Goal: Task Accomplishment & Management: Manage account settings

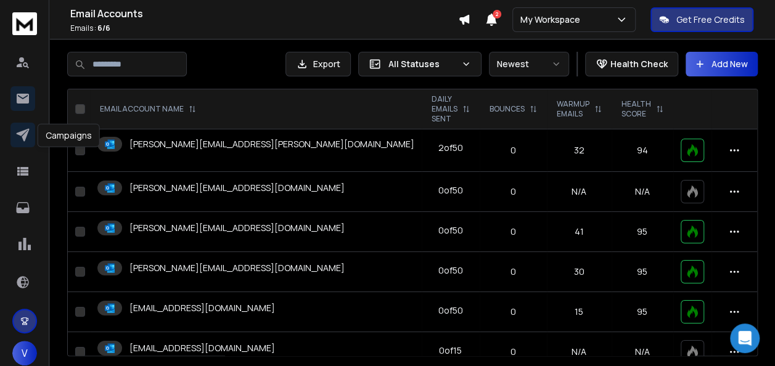
click at [26, 131] on icon at bounding box center [22, 134] width 13 height 13
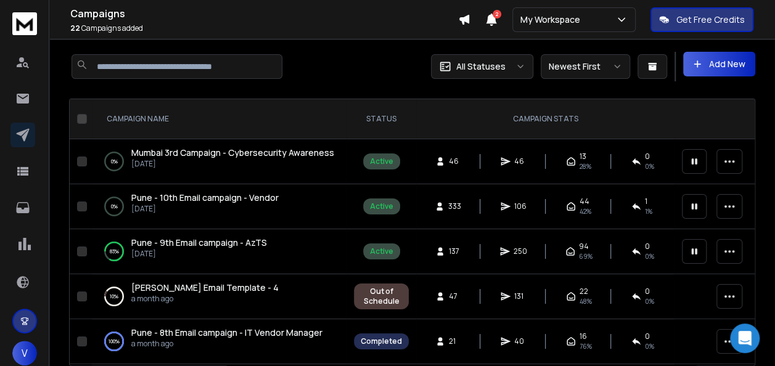
click at [205, 287] on span "[PERSON_NAME] Email Template - 4" at bounding box center [204, 288] width 147 height 12
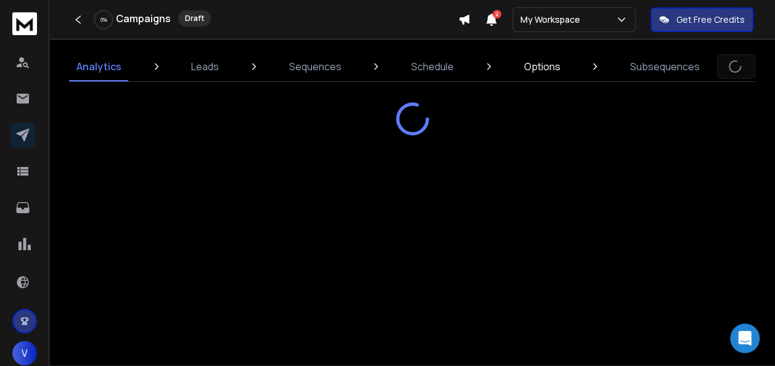
click at [532, 70] on p "Options" at bounding box center [542, 66] width 36 height 15
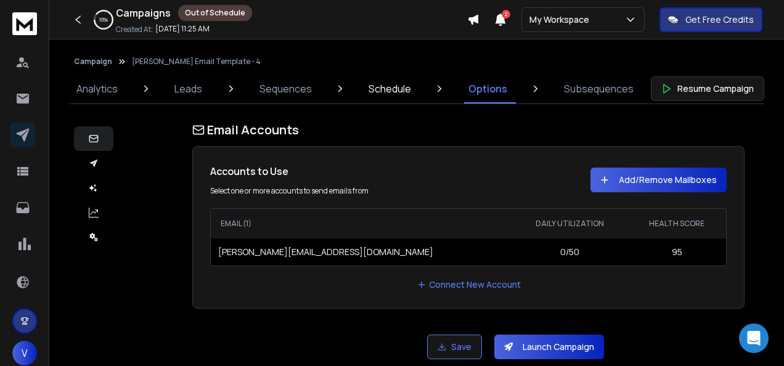
click at [394, 99] on link "Schedule" at bounding box center [389, 89] width 57 height 30
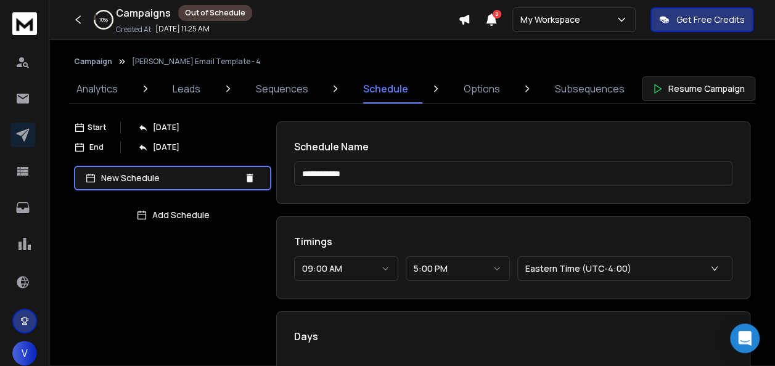
click at [179, 146] on p "Sun Aug 31 2025" at bounding box center [166, 147] width 27 height 10
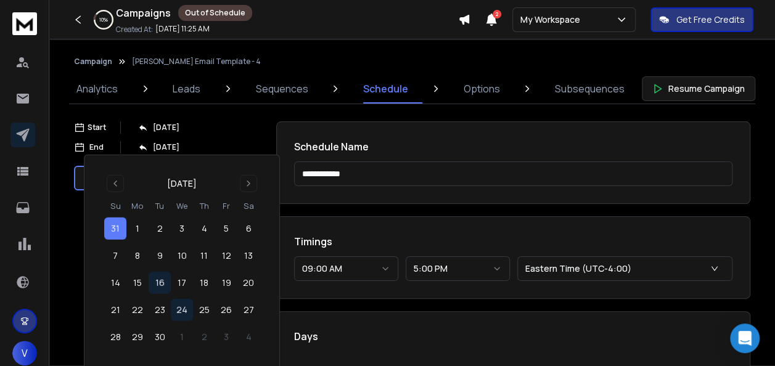
click at [181, 311] on button "24" at bounding box center [182, 310] width 22 height 22
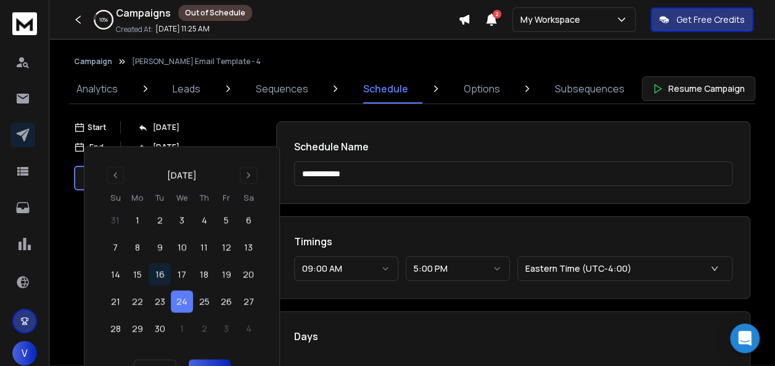
scroll to position [95, 0]
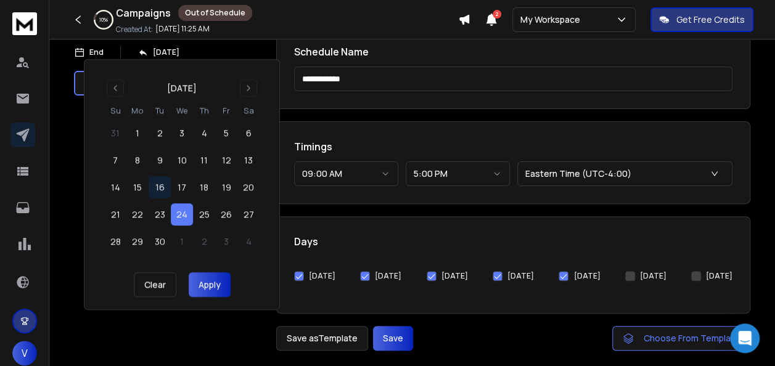
click at [200, 293] on button "Apply" at bounding box center [210, 284] width 42 height 25
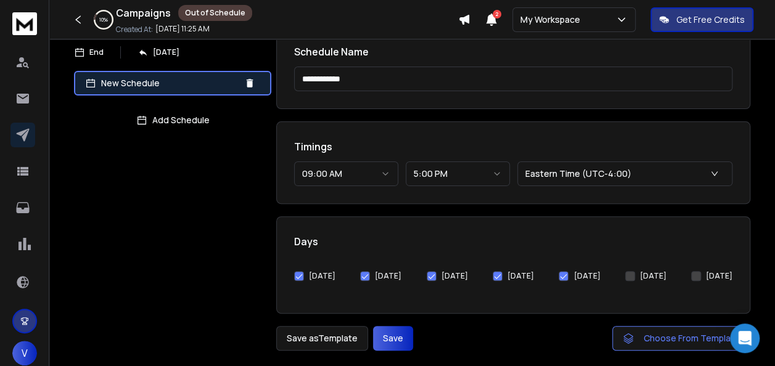
scroll to position [0, 0]
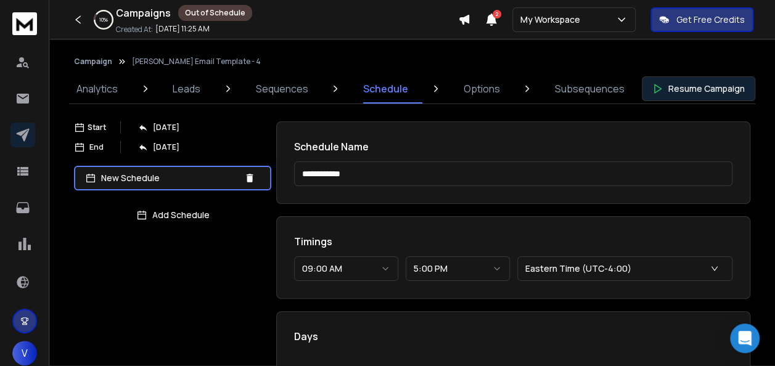
click at [726, 88] on button "Resume Campaign" at bounding box center [698, 88] width 113 height 25
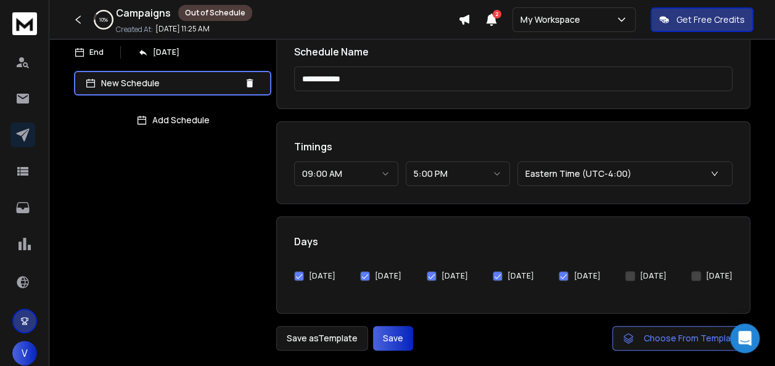
click at [394, 337] on button "Save" at bounding box center [393, 338] width 40 height 25
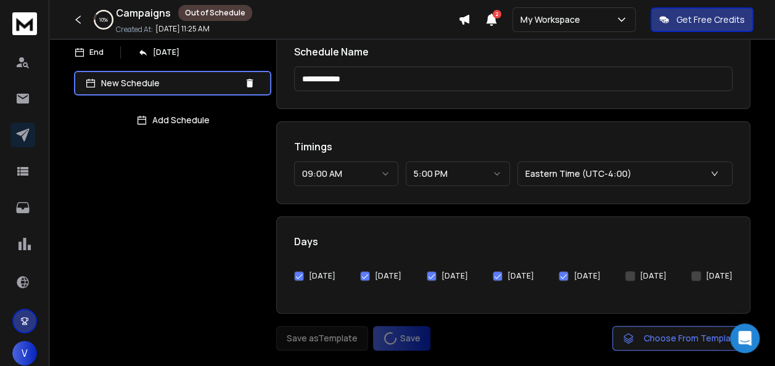
scroll to position [0, 0]
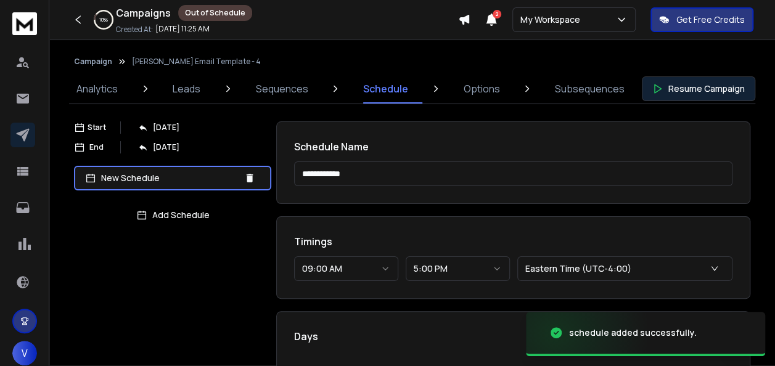
click at [690, 88] on button "Resume Campaign" at bounding box center [698, 88] width 113 height 25
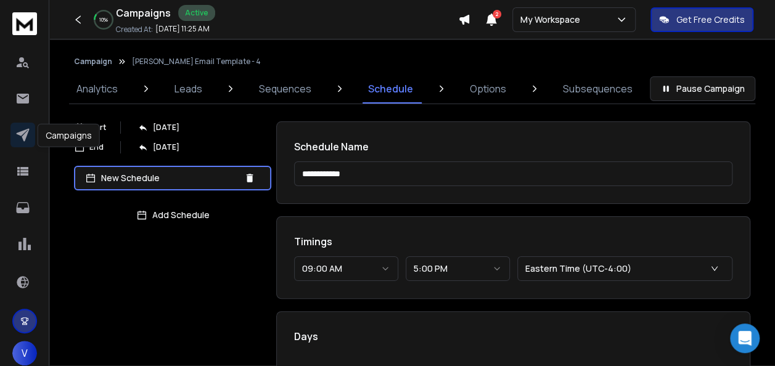
click at [26, 137] on icon at bounding box center [22, 134] width 13 height 13
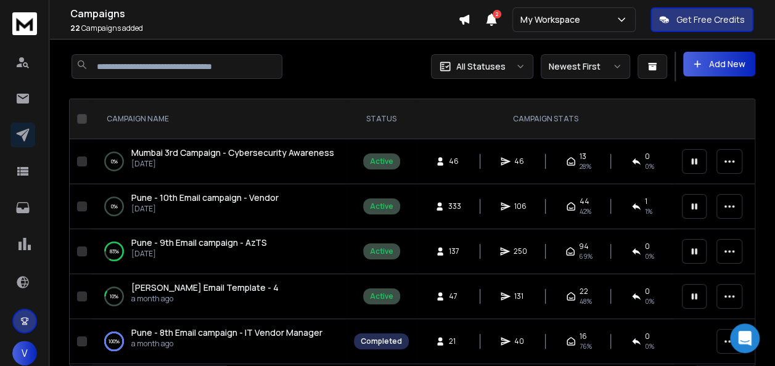
click at [230, 245] on span "Pune - 9th Email campaign - AzTS" at bounding box center [199, 243] width 136 height 12
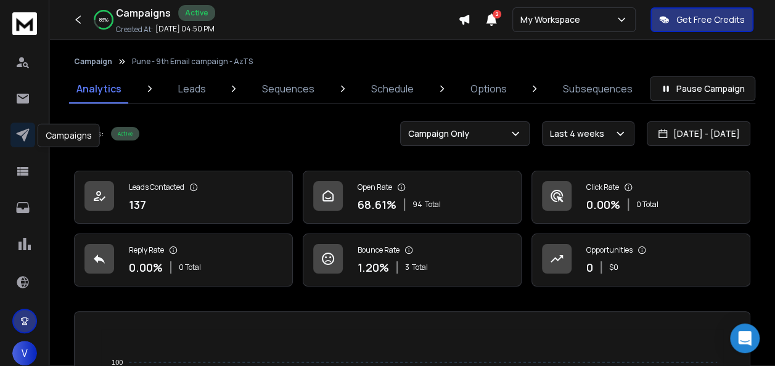
click at [21, 136] on icon at bounding box center [22, 134] width 13 height 13
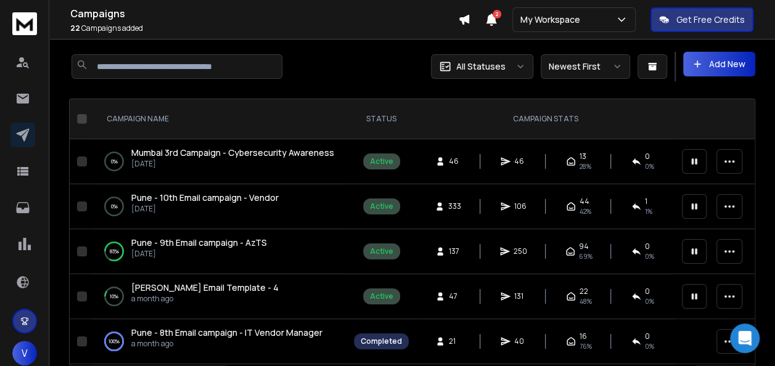
click at [502, 22] on div "2 My Workspace Get Free Credits" at bounding box center [605, 19] width 295 height 25
click at [489, 17] on icon at bounding box center [491, 20] width 12 height 12
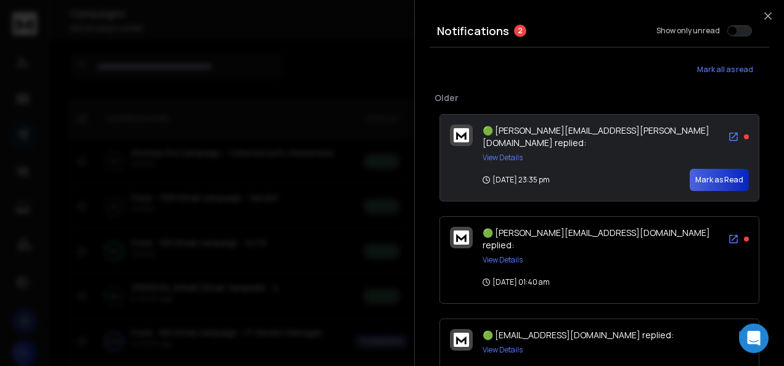
click at [732, 133] on icon at bounding box center [733, 137] width 9 height 9
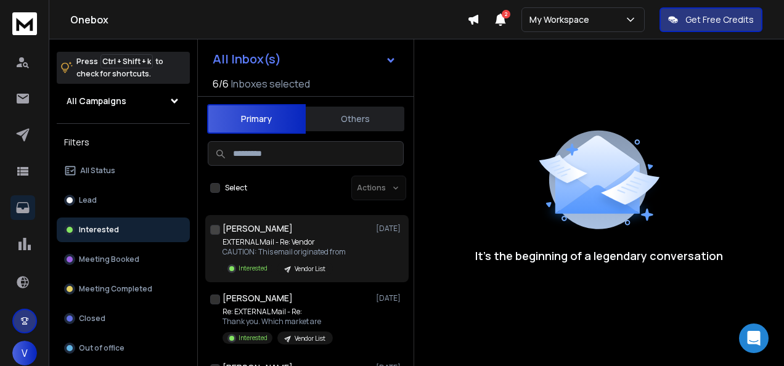
click at [311, 239] on p "EXTERNAL Mail - Re: Vendor" at bounding box center [283, 242] width 123 height 10
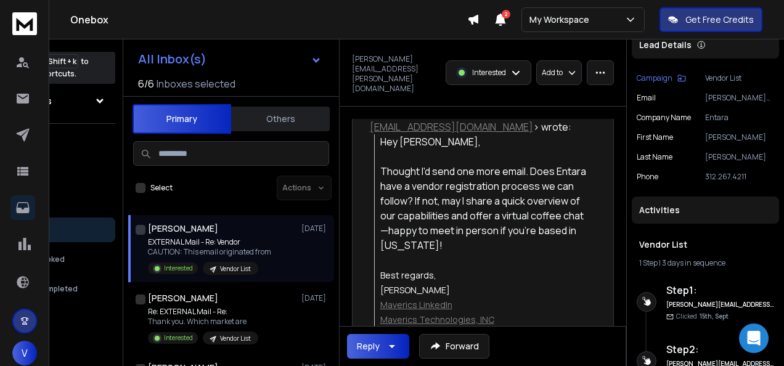
scroll to position [499, 0]
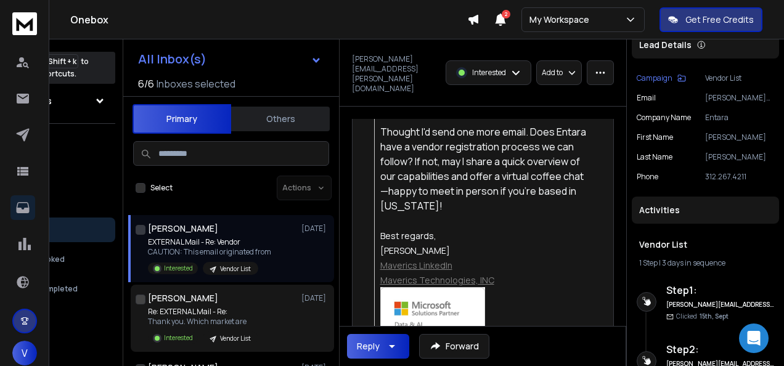
click at [148, 293] on h1 "Gilles Meiers" at bounding box center [183, 298] width 70 height 12
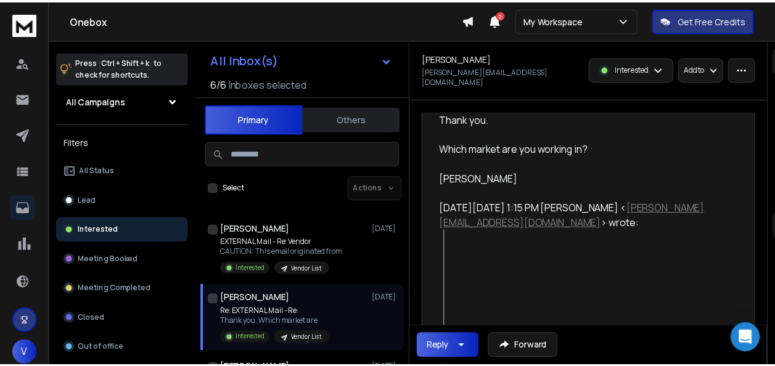
scroll to position [0, 0]
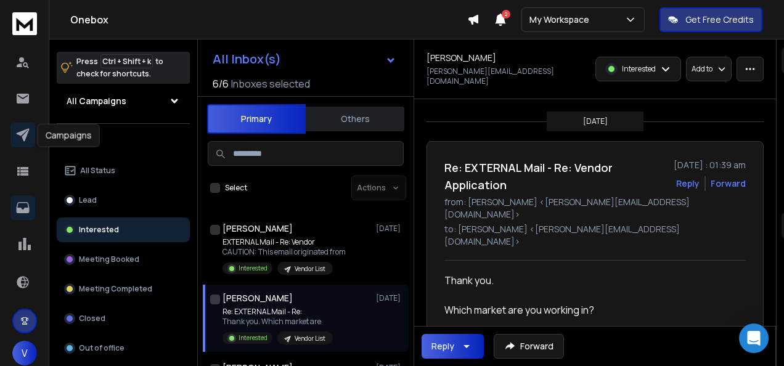
click at [28, 131] on icon at bounding box center [22, 134] width 13 height 13
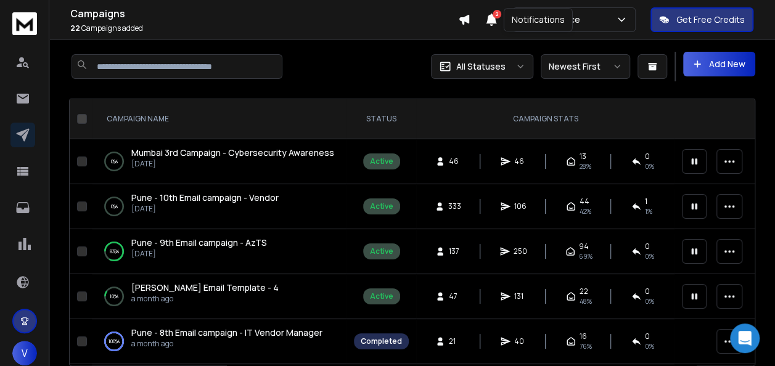
click at [492, 22] on icon at bounding box center [491, 19] width 11 height 12
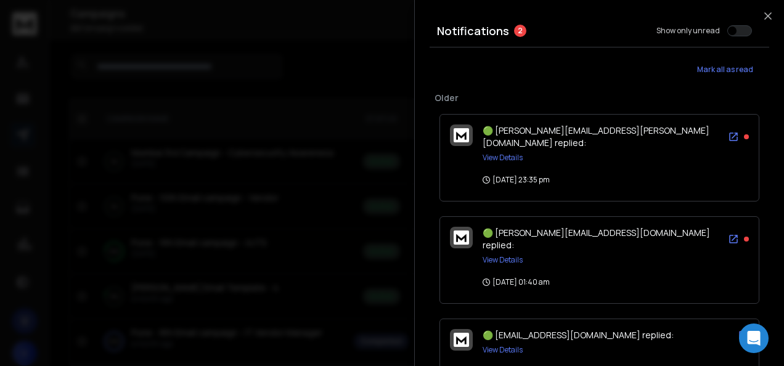
click at [483, 26] on h3 "Notifications" at bounding box center [473, 30] width 72 height 17
click at [762, 15] on icon "button" at bounding box center [768, 16] width 12 height 12
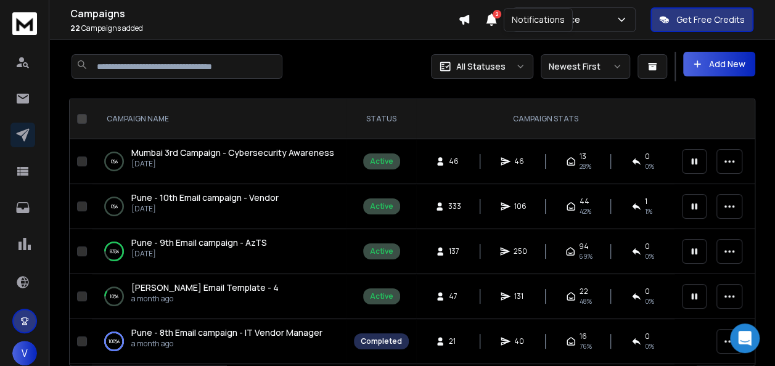
click at [497, 17] on span "2" at bounding box center [496, 14] width 9 height 9
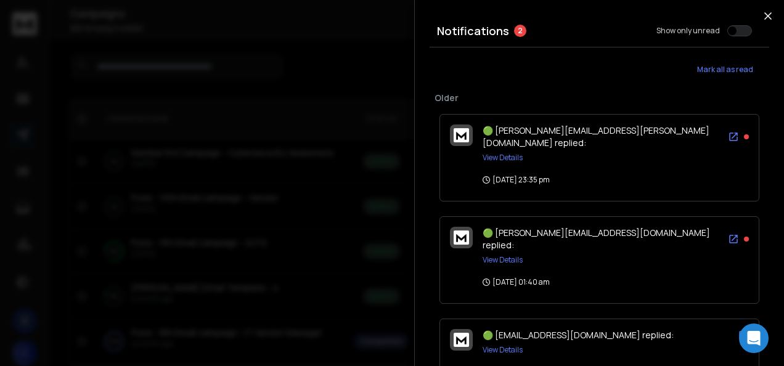
click at [762, 18] on icon "button" at bounding box center [768, 16] width 12 height 12
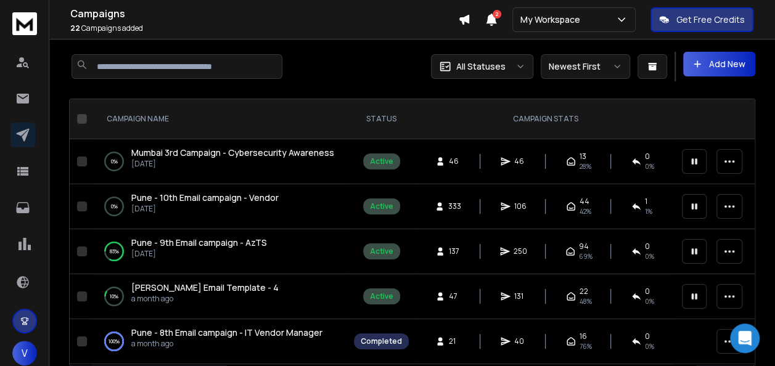
click at [320, 74] on div at bounding box center [240, 67] width 343 height 30
click at [497, 22] on icon at bounding box center [491, 20] width 12 height 12
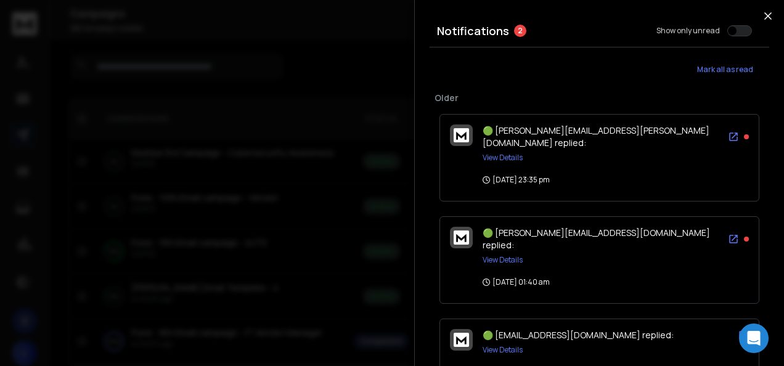
click at [762, 21] on icon "button" at bounding box center [768, 16] width 12 height 12
